Goal: Task Accomplishment & Management: Manage account settings

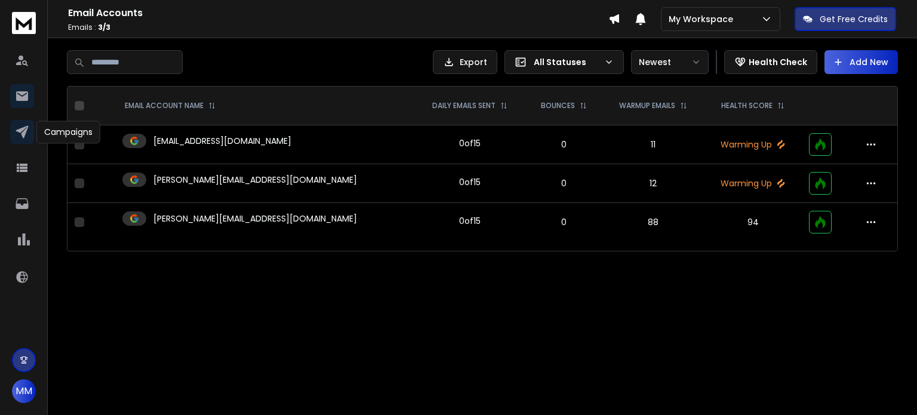
click at [21, 134] on icon at bounding box center [22, 131] width 13 height 13
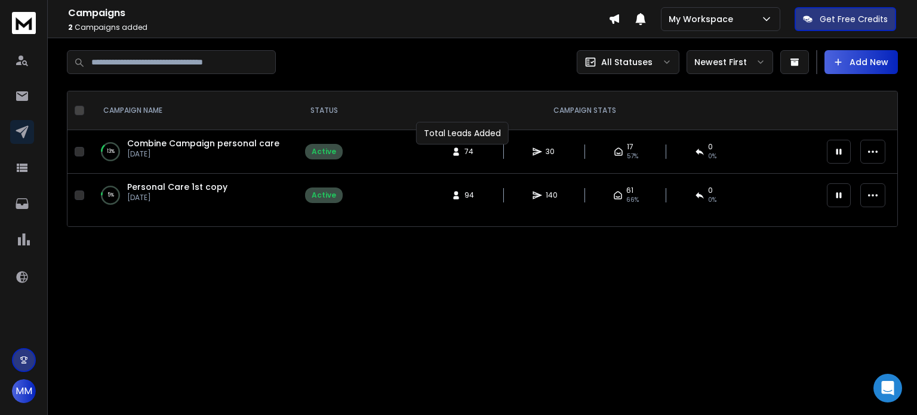
click at [462, 150] on div "74" at bounding box center [463, 152] width 36 height 10
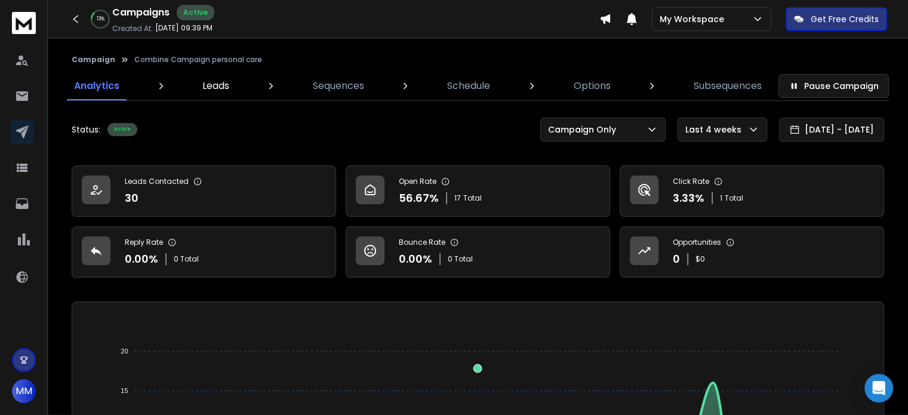
click at [236, 66] on div "Campaign Combine Campaign personal care" at bounding box center [478, 59] width 822 height 19
click at [214, 88] on p "Leads" at bounding box center [215, 86] width 27 height 14
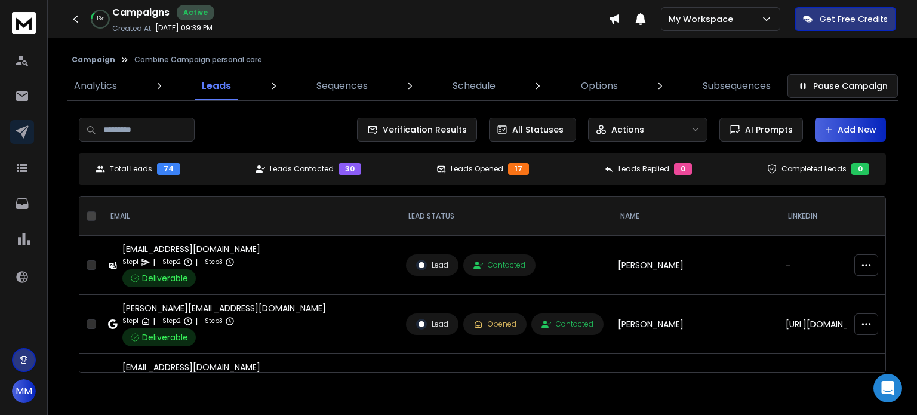
click at [853, 131] on button "Add New" at bounding box center [850, 130] width 71 height 24
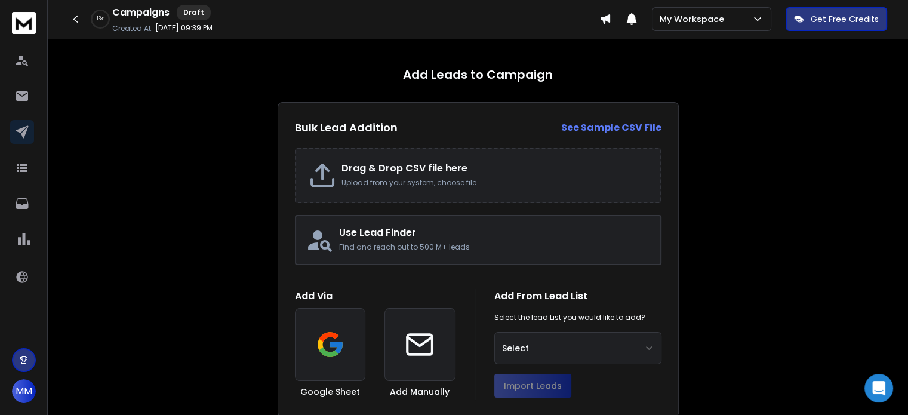
scroll to position [4, 0]
click at [423, 348] on icon at bounding box center [420, 344] width 30 height 36
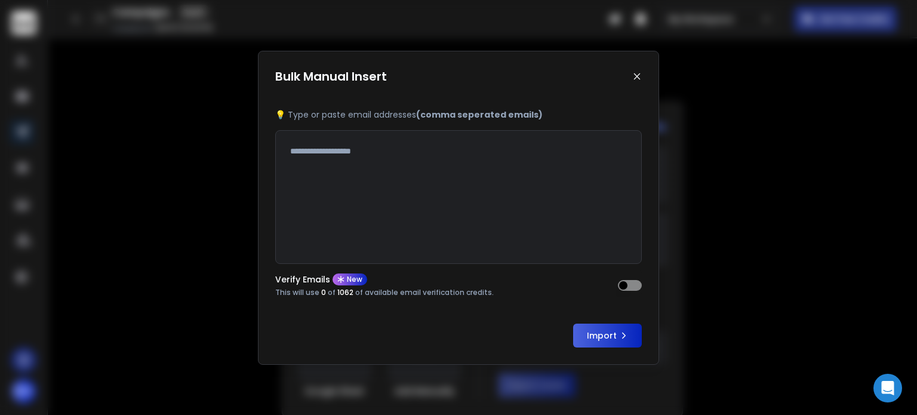
click at [637, 73] on icon at bounding box center [637, 77] width 10 height 10
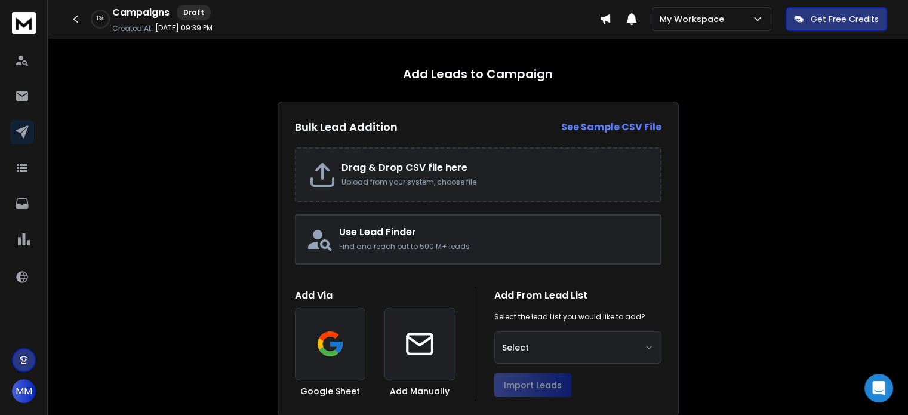
click at [440, 169] on h2 "Drag & Drop CSV file here" at bounding box center [495, 168] width 307 height 14
click at [595, 126] on strong "See Sample CSV File" at bounding box center [611, 127] width 100 height 14
